Goal: Task Accomplishment & Management: Manage account settings

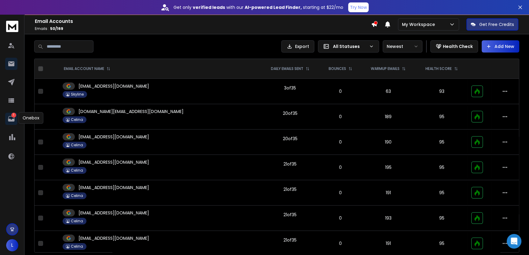
click at [12, 114] on p "1" at bounding box center [13, 115] width 5 height 5
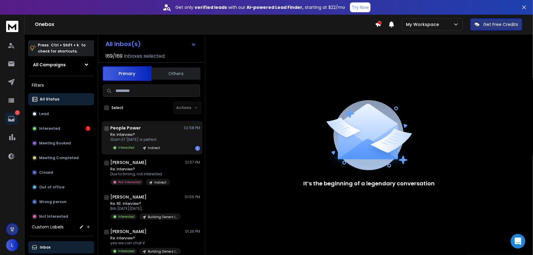
click at [138, 130] on h1 "People Power" at bounding box center [125, 128] width 31 height 6
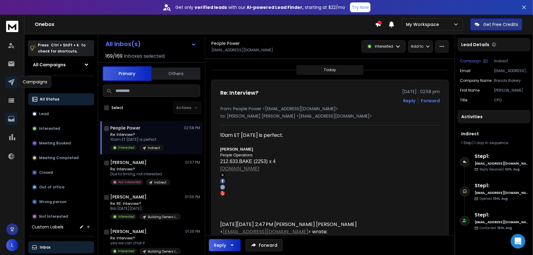
click at [14, 82] on icon at bounding box center [11, 82] width 7 height 7
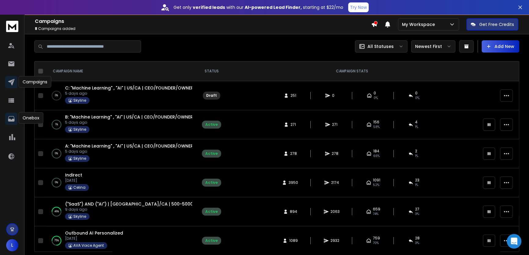
click at [10, 119] on icon at bounding box center [11, 118] width 6 height 5
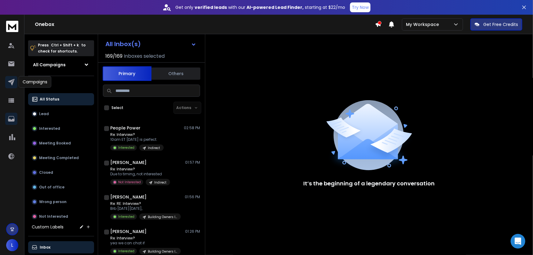
click at [12, 84] on icon at bounding box center [11, 82] width 6 height 6
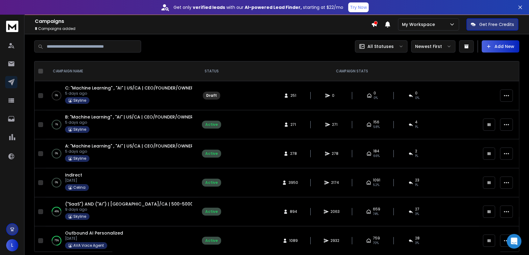
click at [499, 43] on button "Add New" at bounding box center [501, 46] width 38 height 12
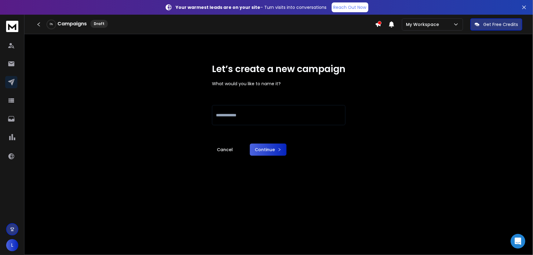
click at [265, 111] on input at bounding box center [278, 115] width 133 height 20
type input "****"
click at [355, 158] on div "Your warmest leads are on your site – Turn visits into conversations Reach Out …" at bounding box center [266, 127] width 533 height 255
click at [280, 148] on icon "submit" at bounding box center [279, 150] width 4 height 4
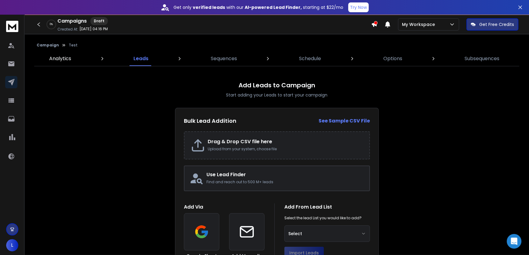
click at [71, 61] on p "Analytics" at bounding box center [60, 58] width 22 height 7
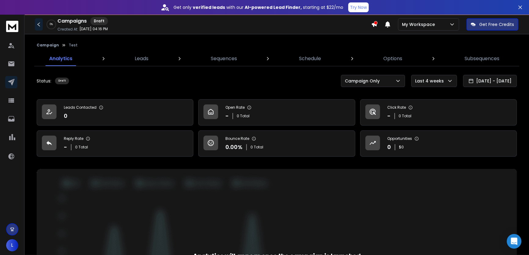
click at [38, 22] on icon at bounding box center [38, 24] width 5 height 5
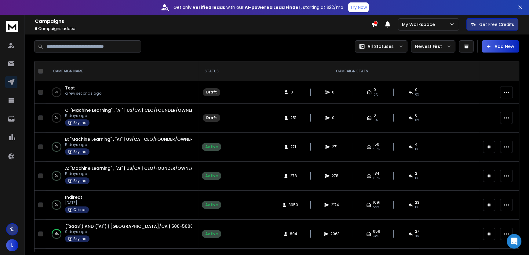
click at [503, 90] on icon "button" at bounding box center [506, 92] width 6 height 6
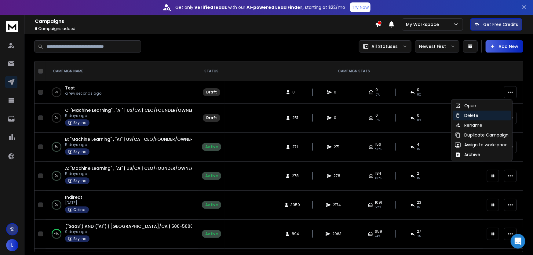
click at [477, 116] on div "Delete" at bounding box center [466, 115] width 23 height 6
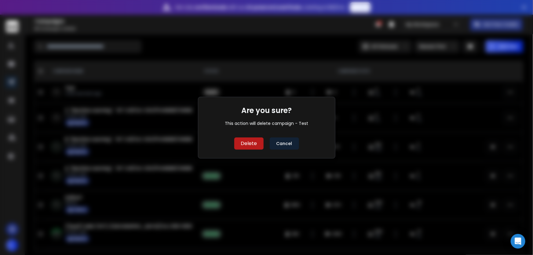
click at [246, 142] on button "Delete" at bounding box center [248, 143] width 29 height 12
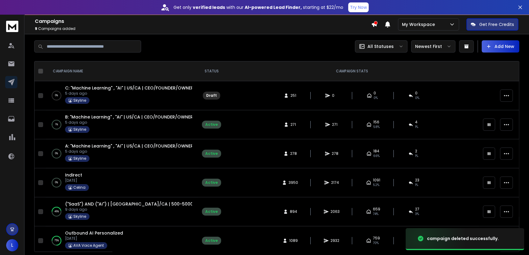
click at [510, 42] on button "Add New" at bounding box center [501, 46] width 38 height 12
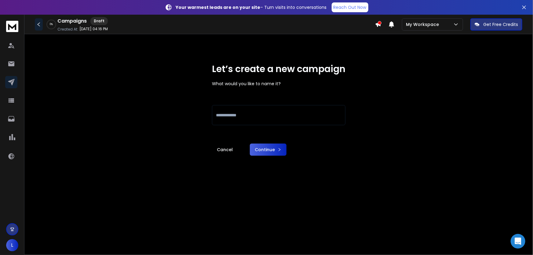
click at [35, 21] on button at bounding box center [39, 24] width 8 height 12
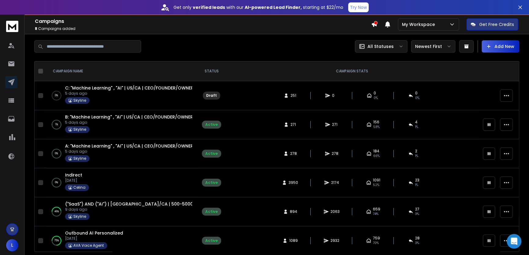
click at [517, 6] on div "Get only verified leads with our AI-powered Lead Finder, starting at $22/mo Try…" at bounding box center [264, 7] width 529 height 15
click at [518, 7] on icon at bounding box center [519, 7] width 5 height 5
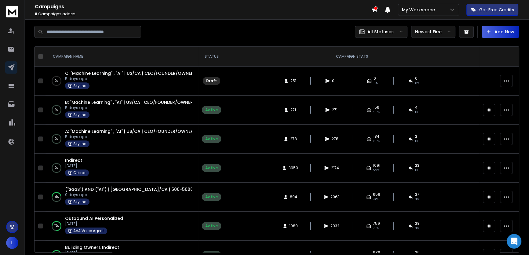
click at [504, 30] on button "Add New" at bounding box center [501, 32] width 38 height 12
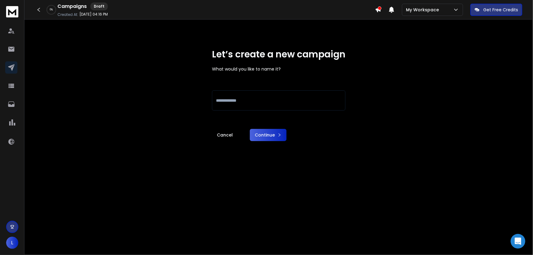
click at [223, 105] on input at bounding box center [278, 100] width 133 height 20
click at [419, 10] on p "My Workspace" at bounding box center [423, 10] width 35 height 6
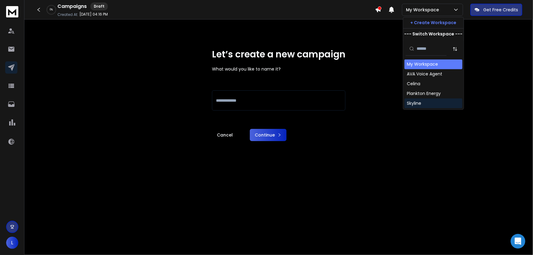
click at [422, 100] on div "Skyline" at bounding box center [433, 103] width 58 height 10
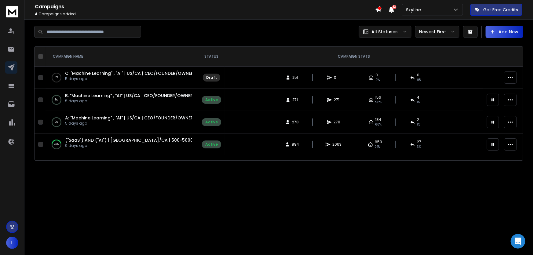
click at [506, 31] on button "Add New" at bounding box center [505, 32] width 38 height 12
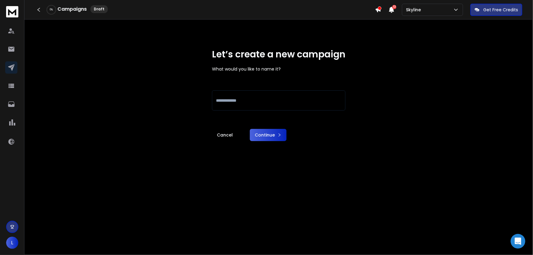
click at [225, 105] on input at bounding box center [278, 100] width 133 height 20
type input "****"
click at [345, 132] on div "Cancel Continue" at bounding box center [278, 135] width 133 height 12
click at [280, 134] on icon "submit" at bounding box center [279, 135] width 4 height 4
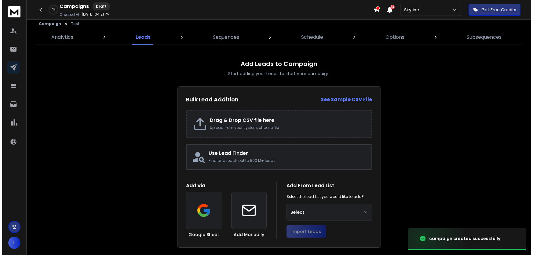
scroll to position [7, 0]
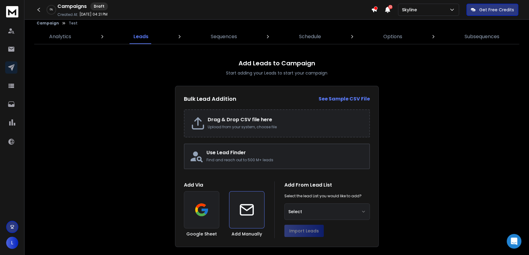
click at [238, 226] on div at bounding box center [246, 209] width 35 height 37
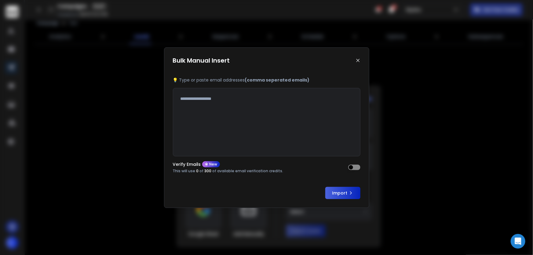
click at [243, 114] on textarea at bounding box center [267, 122] width 188 height 68
type textarea "**********"
click at [339, 193] on button "Import" at bounding box center [342, 193] width 35 height 12
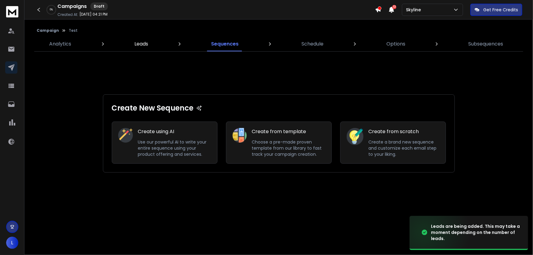
click at [140, 43] on p "Leads" at bounding box center [141, 43] width 14 height 7
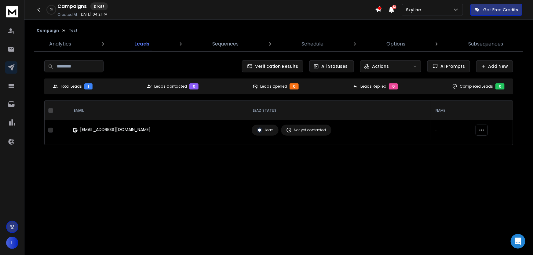
click at [481, 130] on button "button" at bounding box center [482, 130] width 12 height 11
click at [479, 130] on icon "button" at bounding box center [481, 129] width 5 height 5
click at [108, 127] on div "[EMAIL_ADDRESS][DOMAIN_NAME]" at bounding box center [115, 129] width 71 height 6
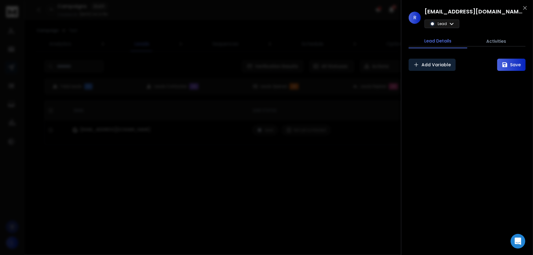
click at [425, 64] on button "Add Variable" at bounding box center [432, 65] width 47 height 12
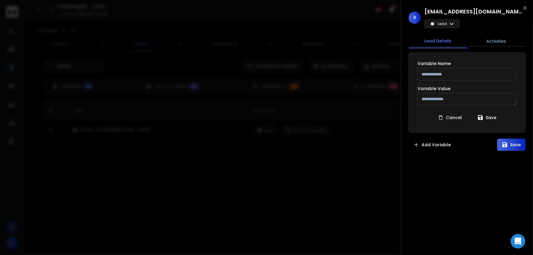
click at [431, 71] on input at bounding box center [467, 74] width 99 height 12
click at [456, 175] on div "Multi Select Table Sheet R rsloop99@gmail.com Lead Lead Details Activities Vari…" at bounding box center [467, 127] width 132 height 255
click at [525, 8] on icon "button" at bounding box center [525, 7] width 3 height 3
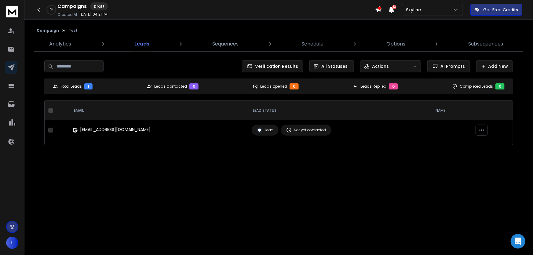
click at [434, 125] on td "-" at bounding box center [451, 130] width 41 height 20
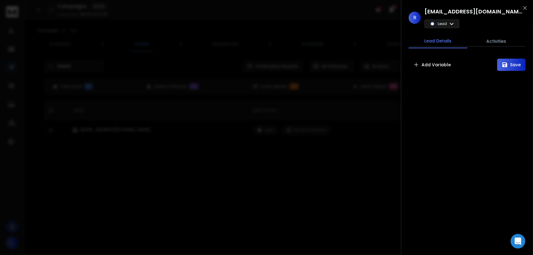
click at [507, 64] on icon "submit" at bounding box center [504, 64] width 5 height 5
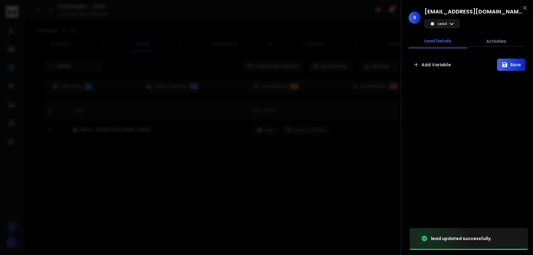
click at [213, 181] on div at bounding box center [266, 127] width 533 height 255
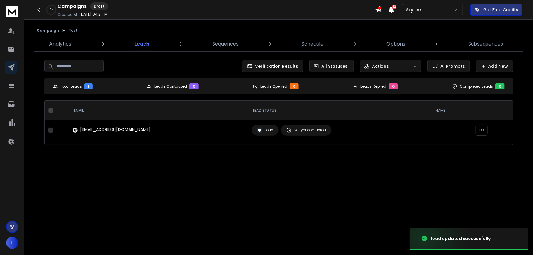
click at [481, 129] on button "button" at bounding box center [482, 130] width 12 height 11
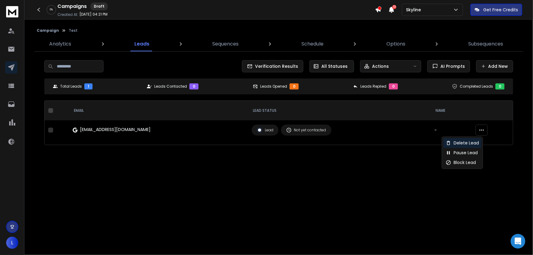
click at [472, 144] on p "Delete Lead" at bounding box center [466, 143] width 25 height 6
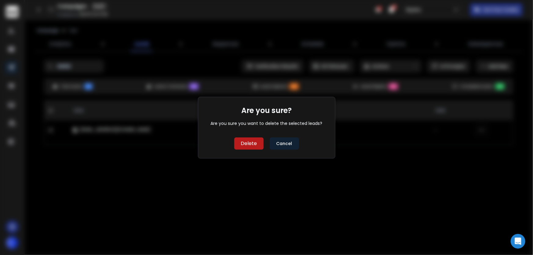
click at [250, 142] on button "Delete" at bounding box center [248, 143] width 29 height 12
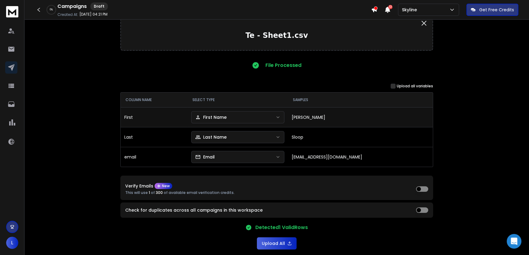
scroll to position [27, 0]
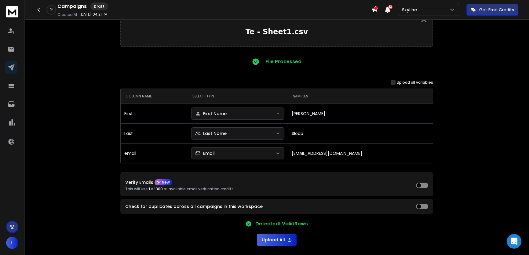
click at [278, 237] on button "Upload All" at bounding box center [277, 240] width 40 height 12
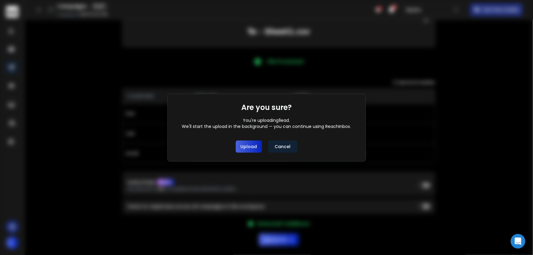
click at [254, 151] on button "Upload" at bounding box center [249, 147] width 26 height 12
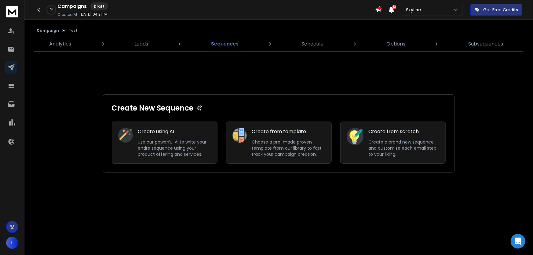
click at [389, 136] on div "Create from scratch Create a brand new sequence and customize each email step t…" at bounding box center [403, 142] width 71 height 29
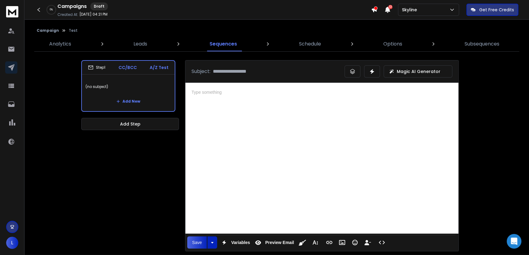
click at [272, 72] on input at bounding box center [276, 71] width 126 height 7
type input "**"
click at [259, 109] on div at bounding box center [321, 158] width 273 height 151
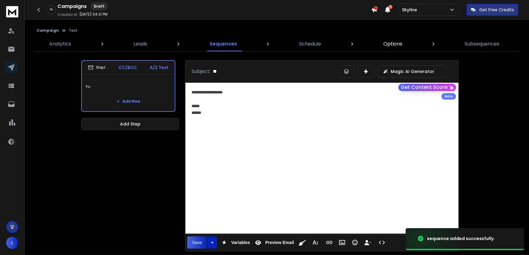
click at [381, 44] on link "Options" at bounding box center [393, 44] width 26 height 15
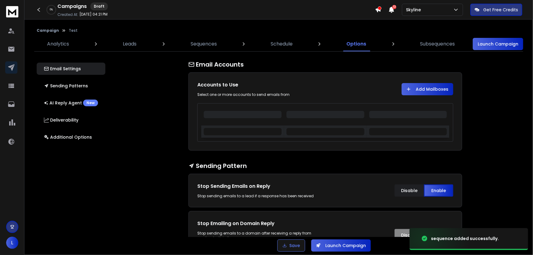
click at [418, 89] on button "Add Mailboxes" at bounding box center [428, 89] width 52 height 12
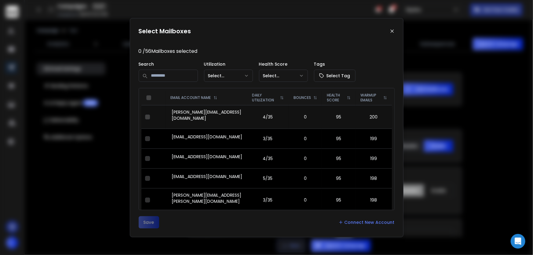
click at [150, 116] on div at bounding box center [155, 117] width 21 height 5
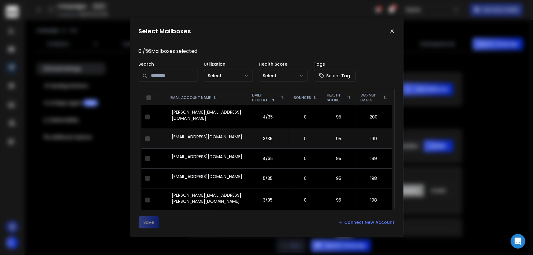
click at [148, 129] on td at bounding box center [153, 139] width 24 height 20
click at [148, 137] on button "button" at bounding box center [147, 138] width 5 height 5
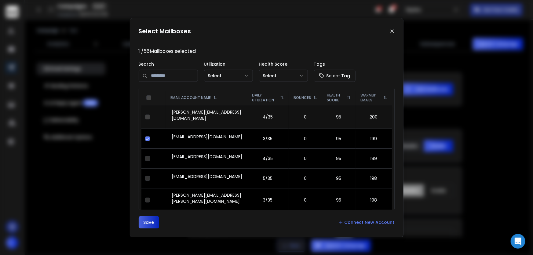
click at [148, 120] on td at bounding box center [153, 117] width 24 height 24
click at [147, 115] on button "button" at bounding box center [147, 117] width 5 height 5
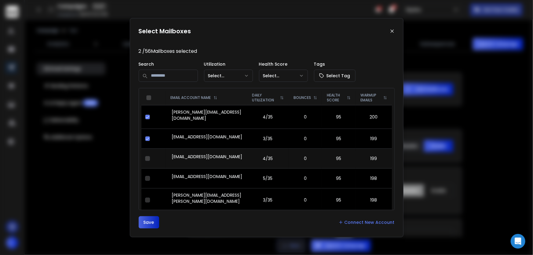
click at [147, 156] on button "button" at bounding box center [147, 158] width 5 height 5
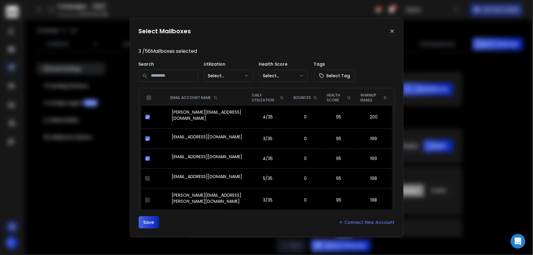
click at [154, 222] on button "Save" at bounding box center [149, 222] width 20 height 12
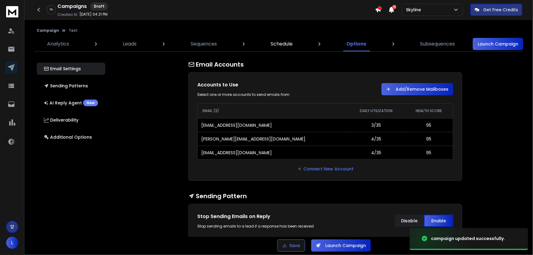
click at [279, 46] on p "Schedule" at bounding box center [282, 43] width 22 height 7
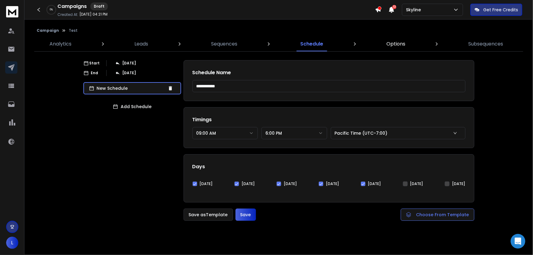
click at [396, 44] on p "Options" at bounding box center [395, 43] width 19 height 7
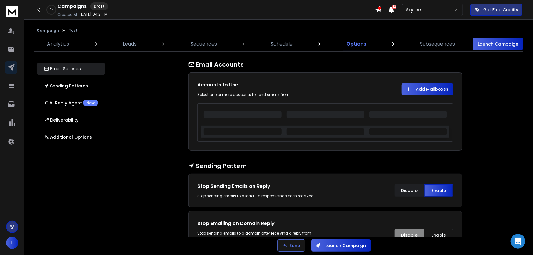
click at [350, 248] on button "Launch Campaign" at bounding box center [341, 245] width 60 height 12
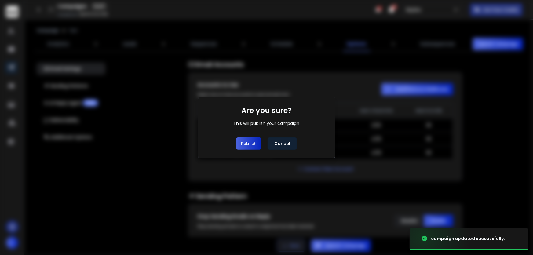
click at [248, 140] on button "Publish" at bounding box center [248, 143] width 25 height 12
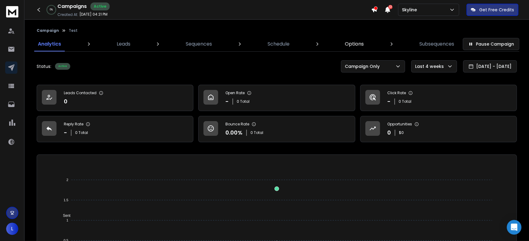
click at [349, 42] on p "Options" at bounding box center [354, 43] width 19 height 7
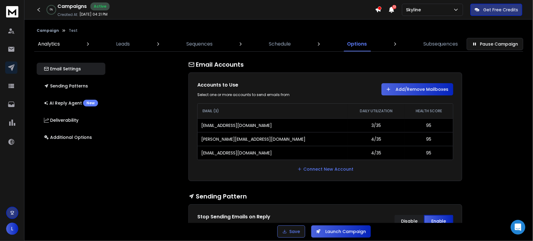
click at [40, 40] on p "Analytics" at bounding box center [49, 43] width 22 height 7
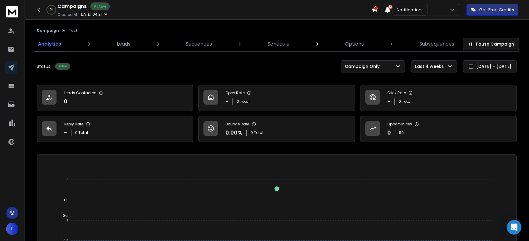
click at [387, 10] on icon at bounding box center [387, 9] width 5 height 6
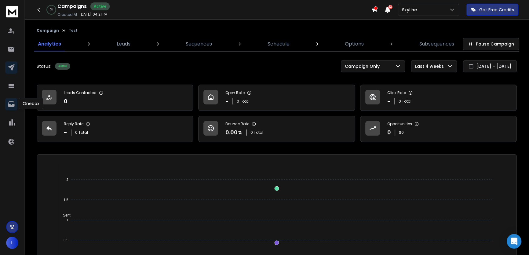
click at [15, 101] on link at bounding box center [11, 104] width 12 height 12
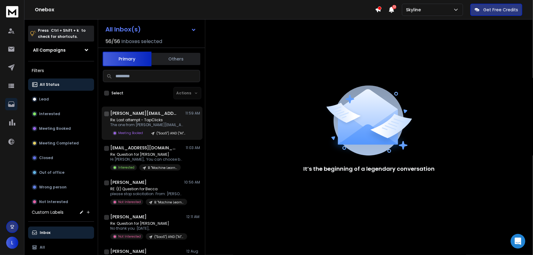
click at [135, 113] on h1 "[PERSON_NAME][EMAIL_ADDRESS][DOMAIN_NAME]" at bounding box center [143, 113] width 67 height 6
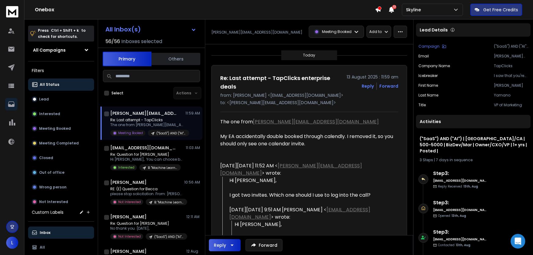
click at [166, 57] on button "Others" at bounding box center [176, 58] width 49 height 13
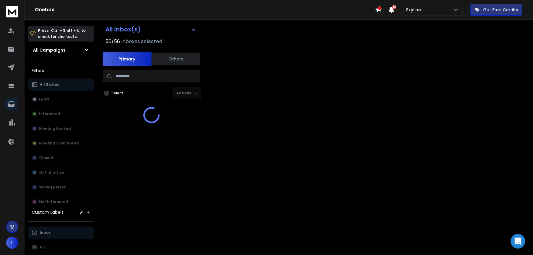
click at [132, 61] on button "Primary" at bounding box center [127, 59] width 49 height 15
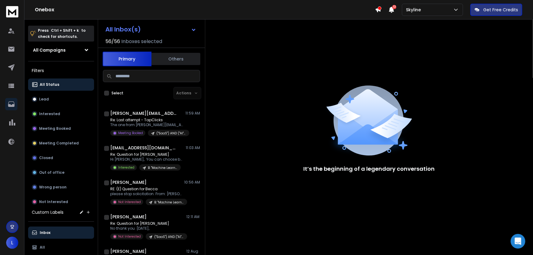
click at [159, 59] on button "Others" at bounding box center [176, 58] width 49 height 13
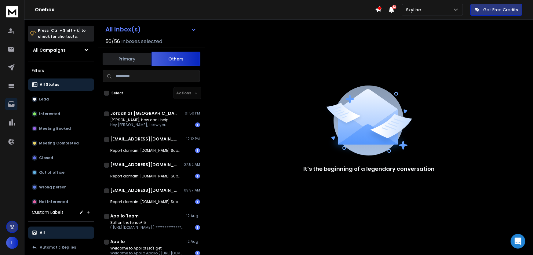
click at [136, 61] on button "Primary" at bounding box center [127, 58] width 49 height 13
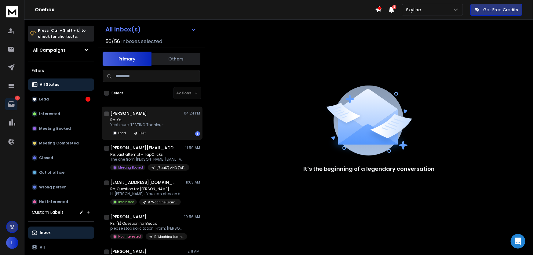
click at [165, 130] on div "Re: Yo Yeah sure. TESTING Thanks, - [MEDICAL_DATA] 1" at bounding box center [155, 127] width 90 height 19
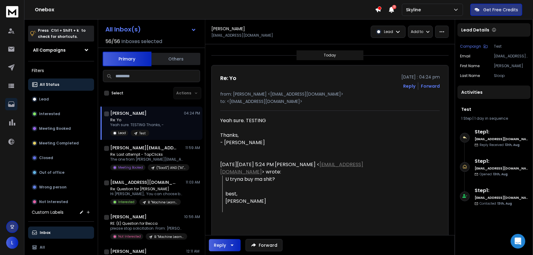
click at [396, 34] on div "Lead" at bounding box center [388, 32] width 34 height 12
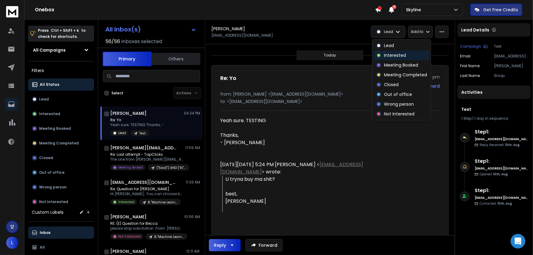
click at [391, 57] on p "Interested" at bounding box center [395, 55] width 22 height 6
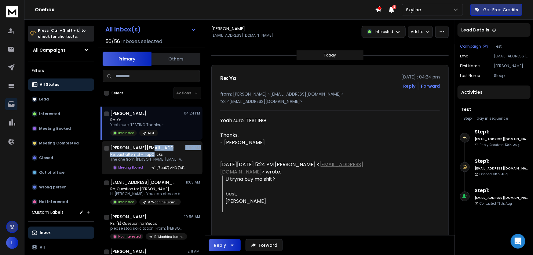
click at [152, 155] on div "[PERSON_NAME][EMAIL_ADDRESS][DOMAIN_NAME] 11:59 AM Re: Last attempt - TapClicks…" at bounding box center [155, 158] width 90 height 26
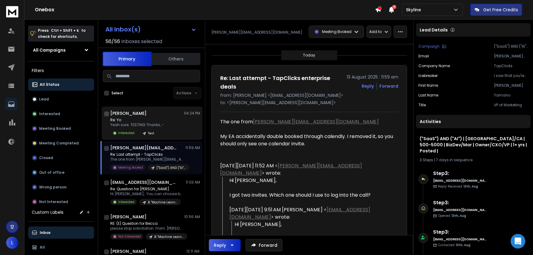
click at [161, 116] on div "[PERSON_NAME] S 04:24 PM" at bounding box center [155, 113] width 90 height 6
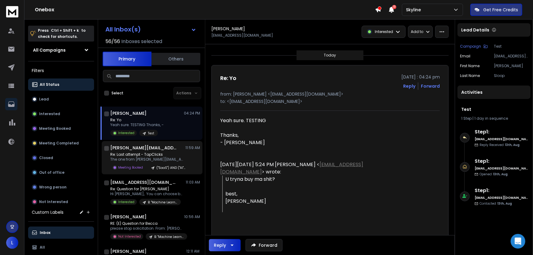
click at [135, 154] on p "Re: Last attempt - TapClicks" at bounding box center [146, 154] width 73 height 5
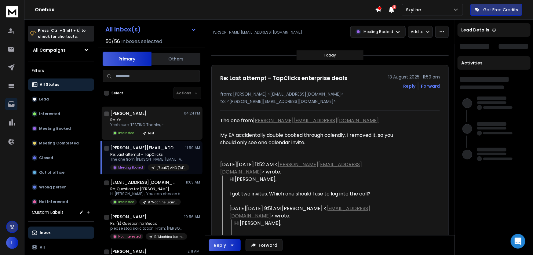
click at [141, 121] on p "Re: Yo" at bounding box center [136, 120] width 53 height 5
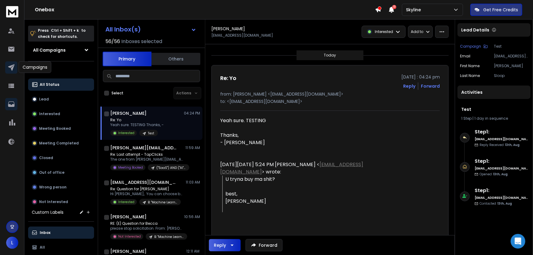
click at [11, 64] on icon at bounding box center [11, 67] width 7 height 7
